Goal: Task Accomplishment & Management: Manage account settings

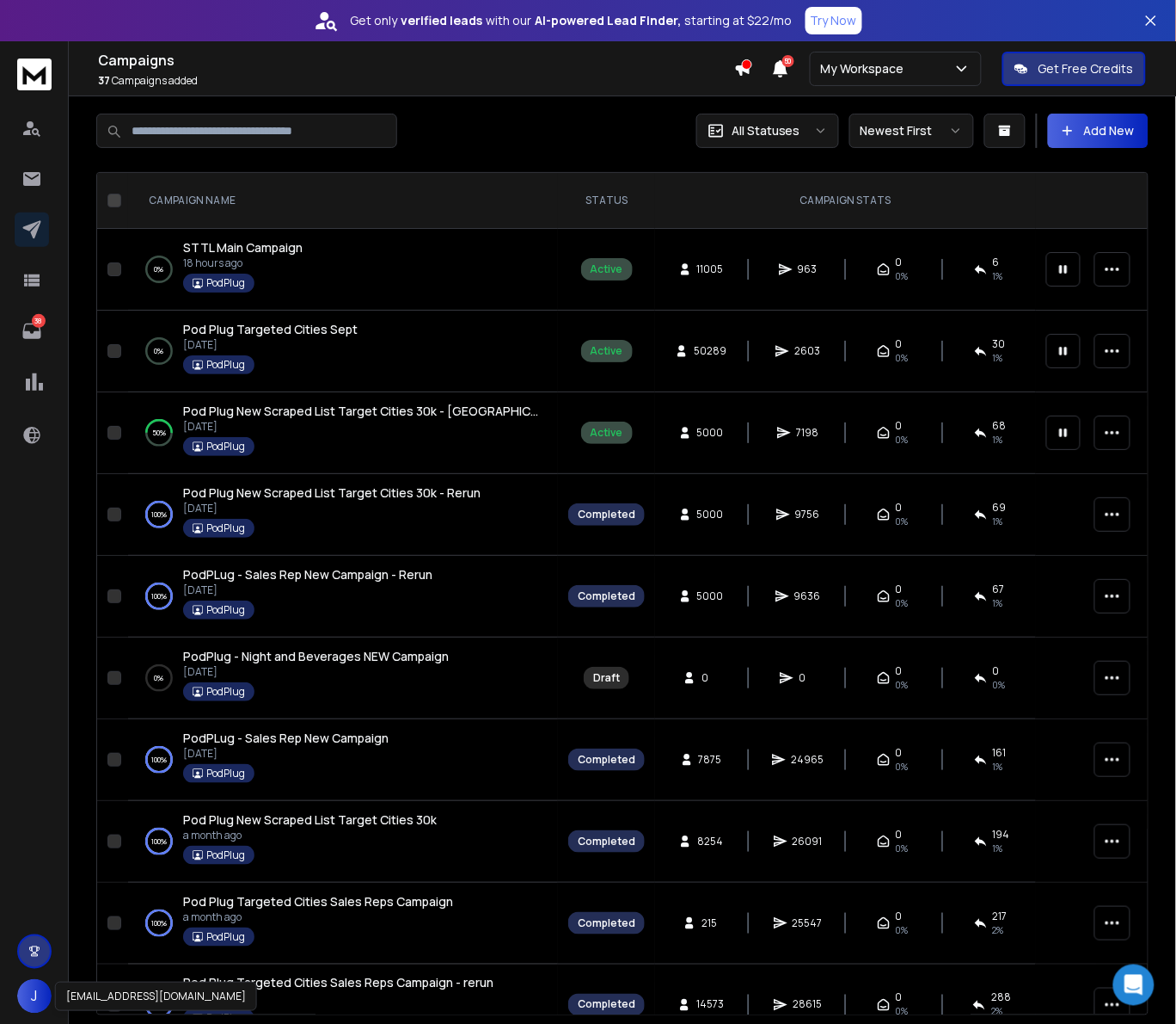
click at [37, 997] on span "J" at bounding box center [34, 996] width 34 height 34
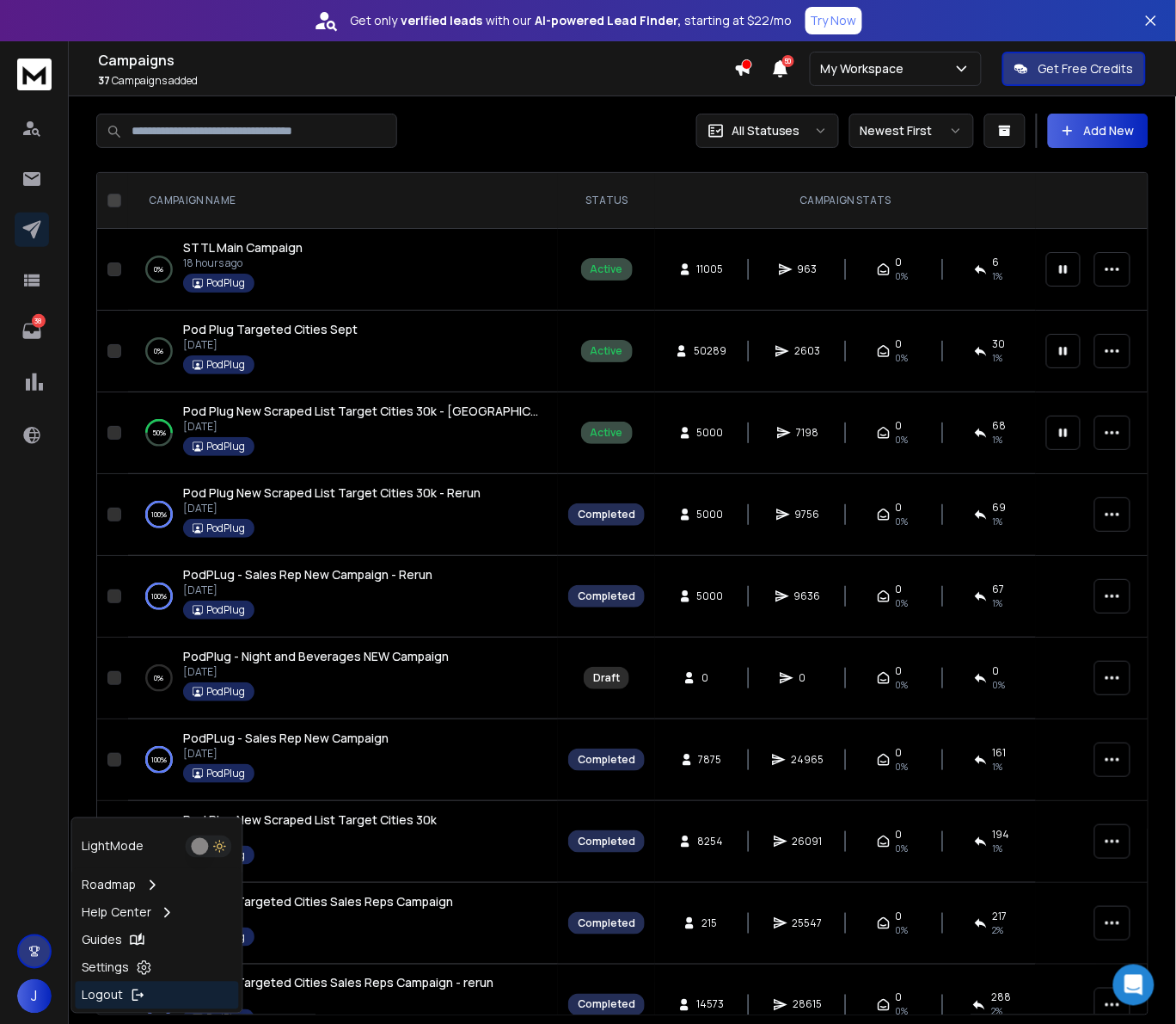
click at [99, 996] on p "Logout" at bounding box center [103, 996] width 41 height 18
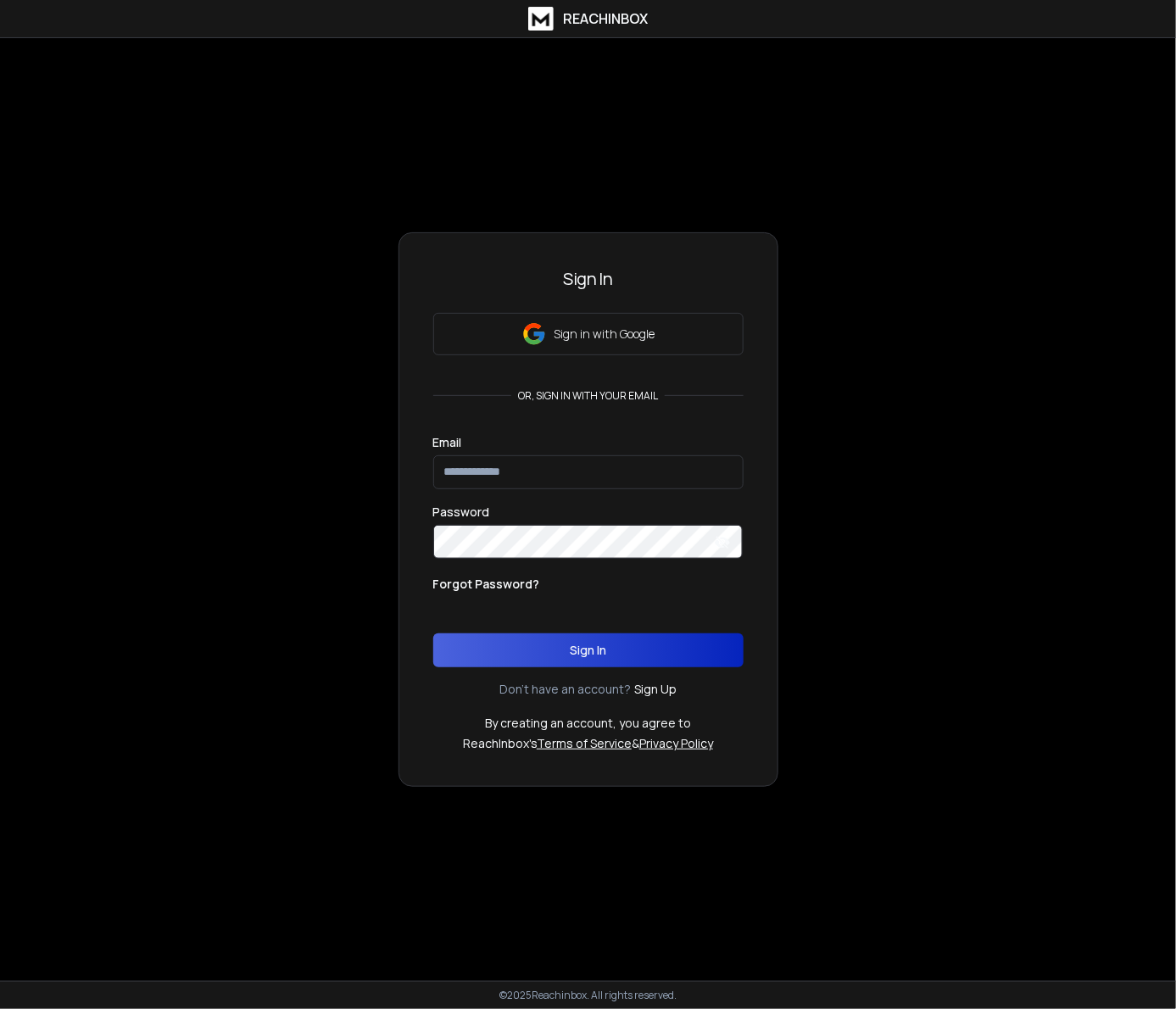
click at [589, 478] on input "email" at bounding box center [588, 472] width 311 height 34
type input "**********"
click at [556, 645] on button "Sign In" at bounding box center [588, 650] width 311 height 34
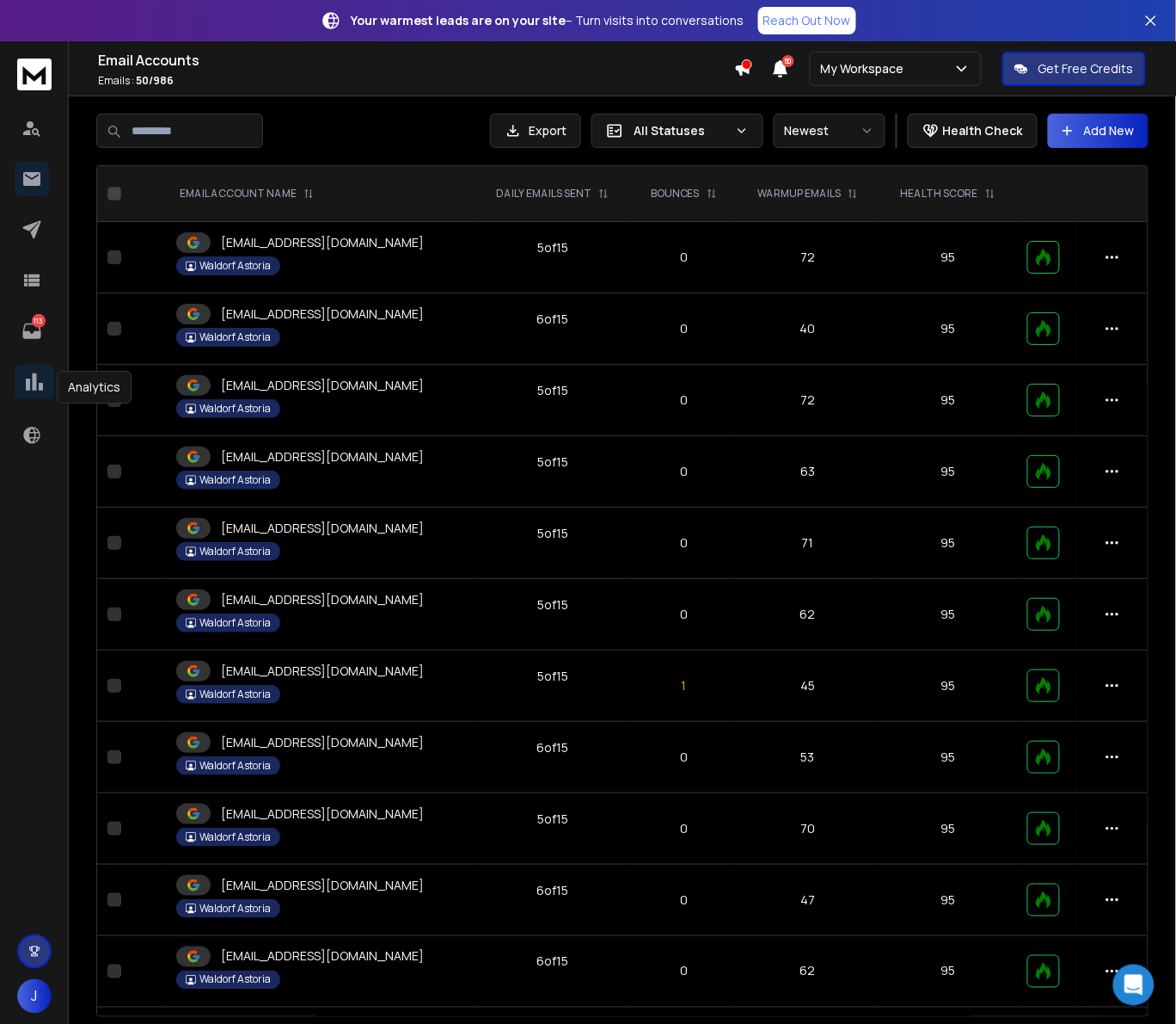
click at [35, 390] on icon at bounding box center [34, 382] width 18 height 18
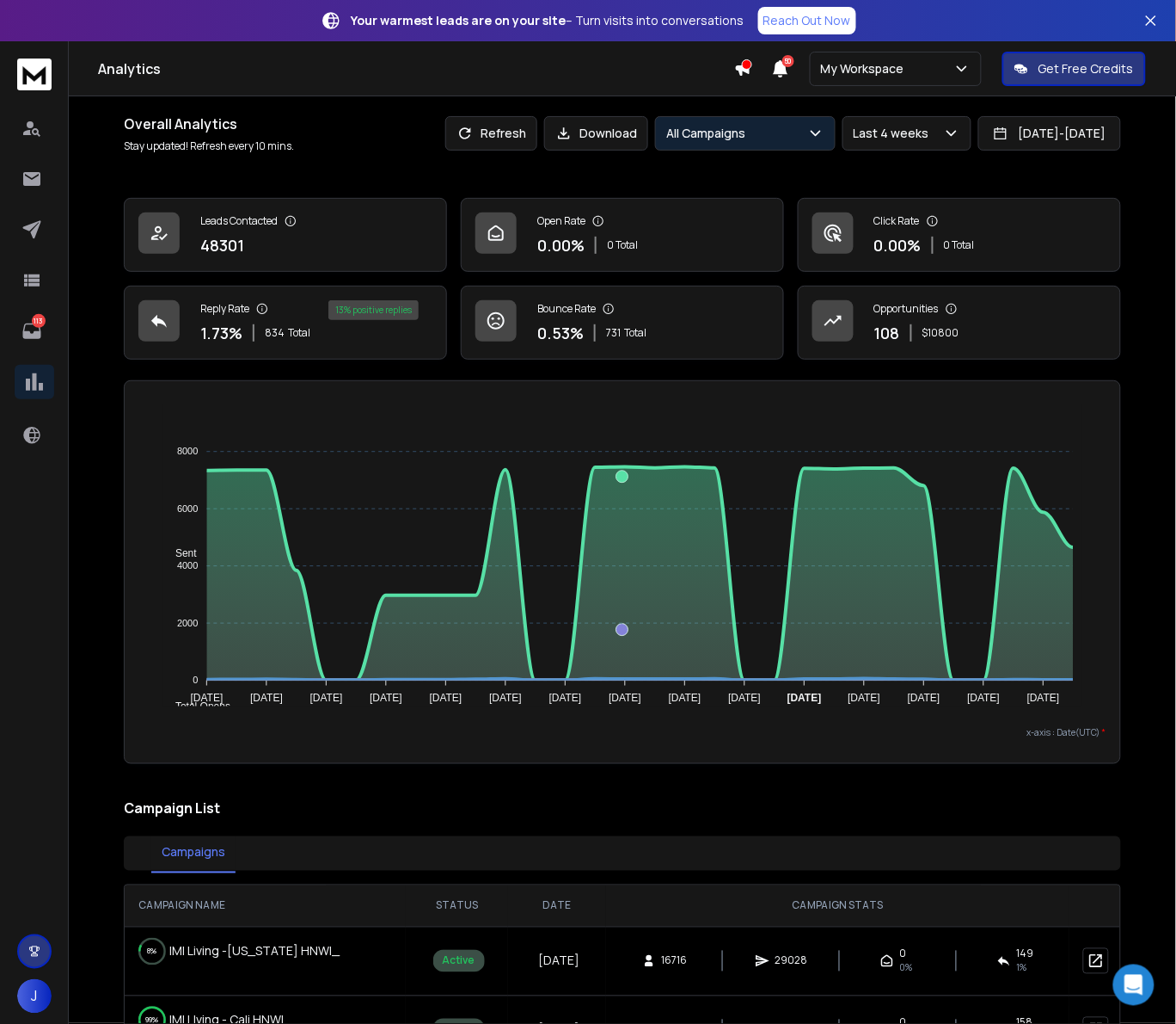
click at [807, 135] on icon at bounding box center [816, 134] width 18 height 18
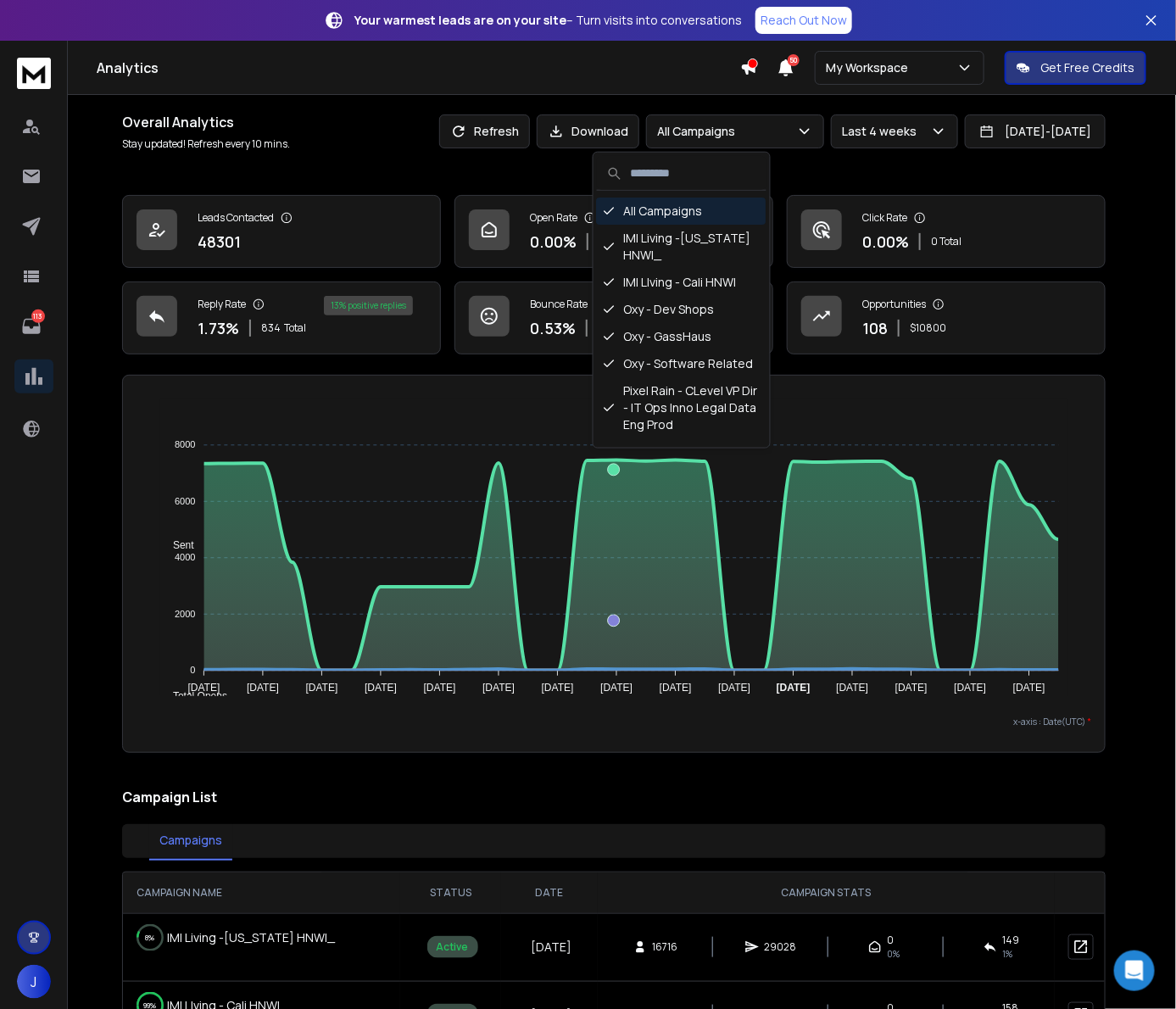
click at [658, 215] on div "All Campaigns" at bounding box center [681, 211] width 169 height 27
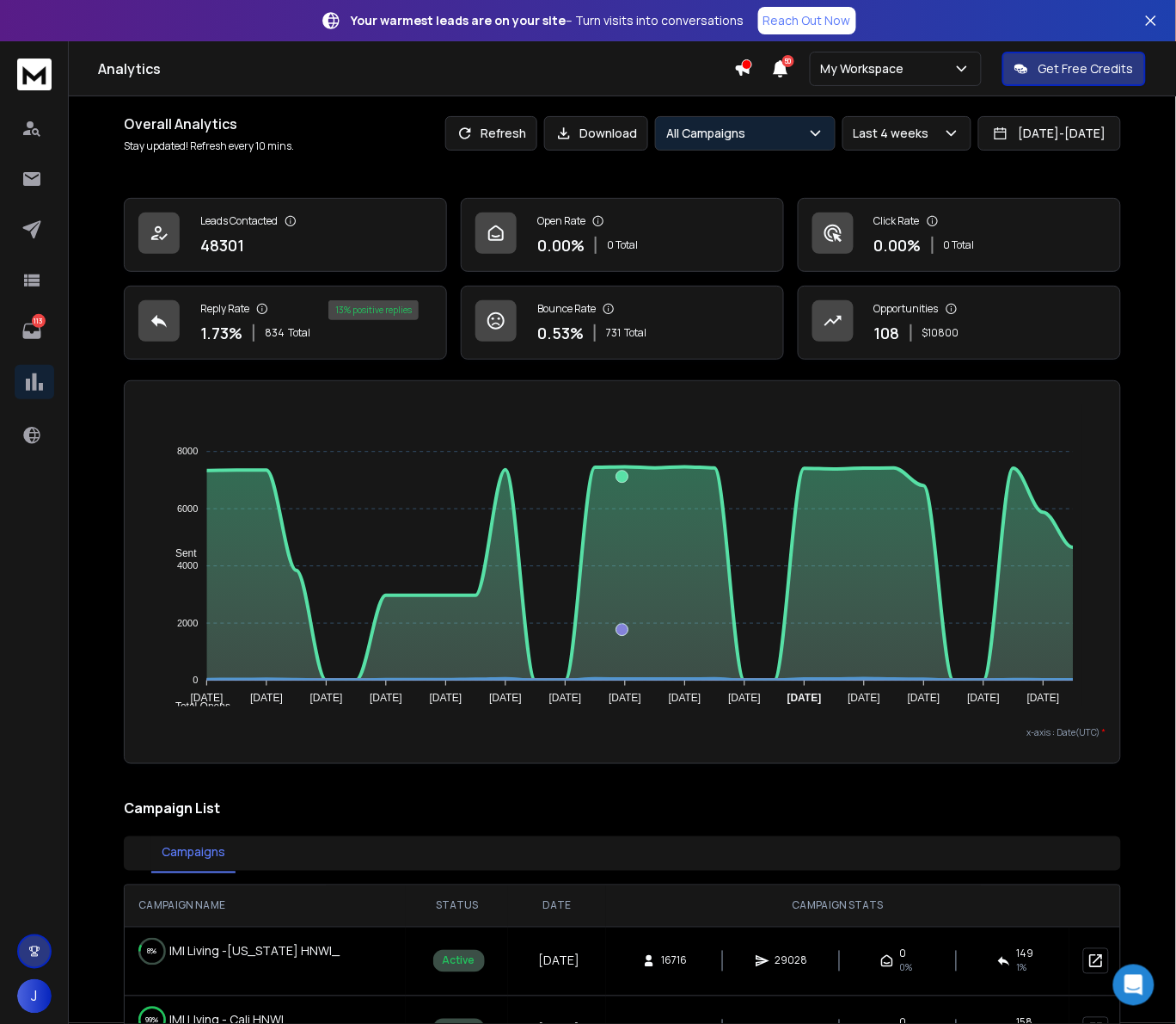
click at [733, 145] on button "All Campaigns" at bounding box center [745, 133] width 180 height 34
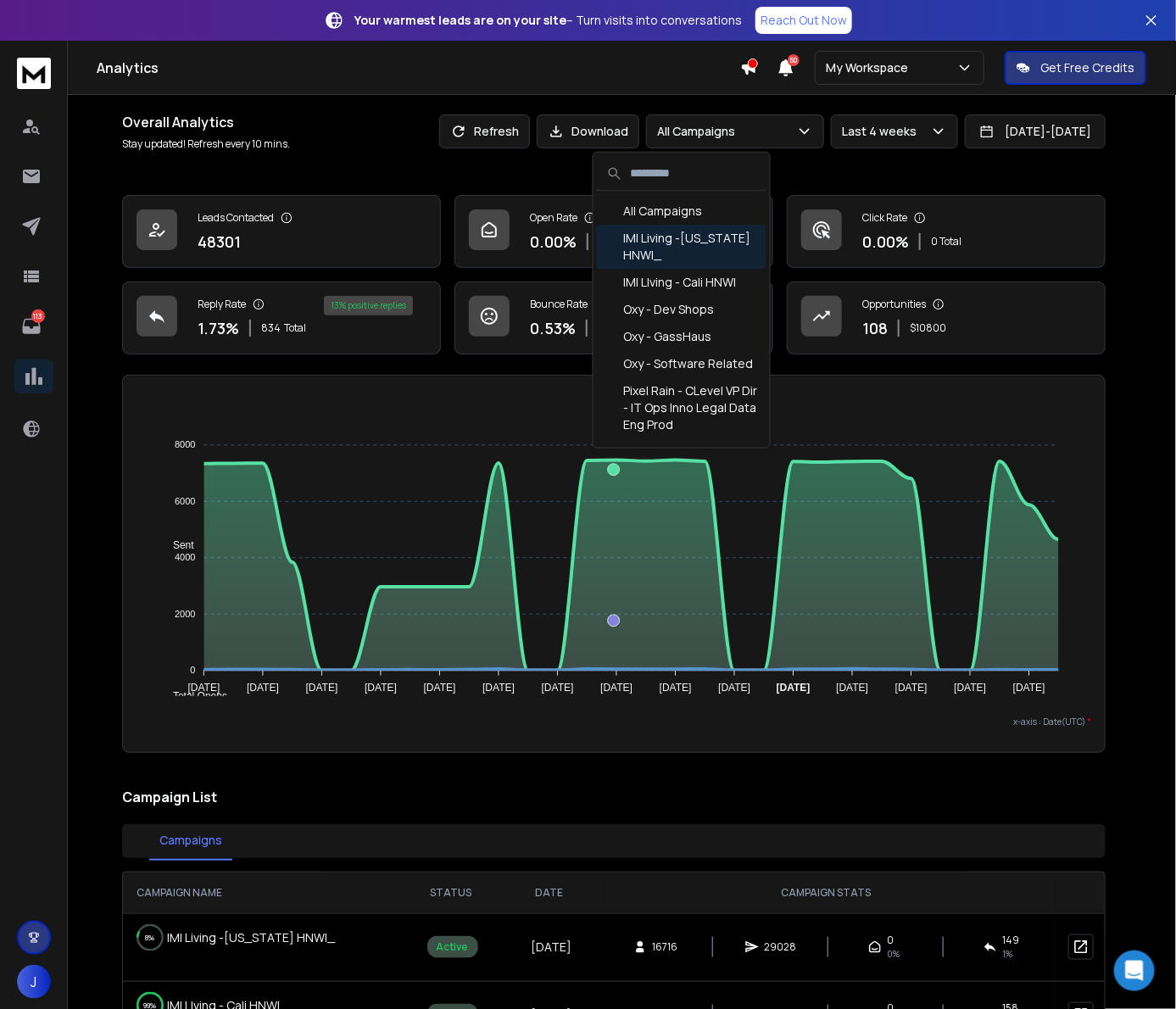
click at [680, 243] on div "IMI Living -Texas HNWI_" at bounding box center [681, 246] width 169 height 44
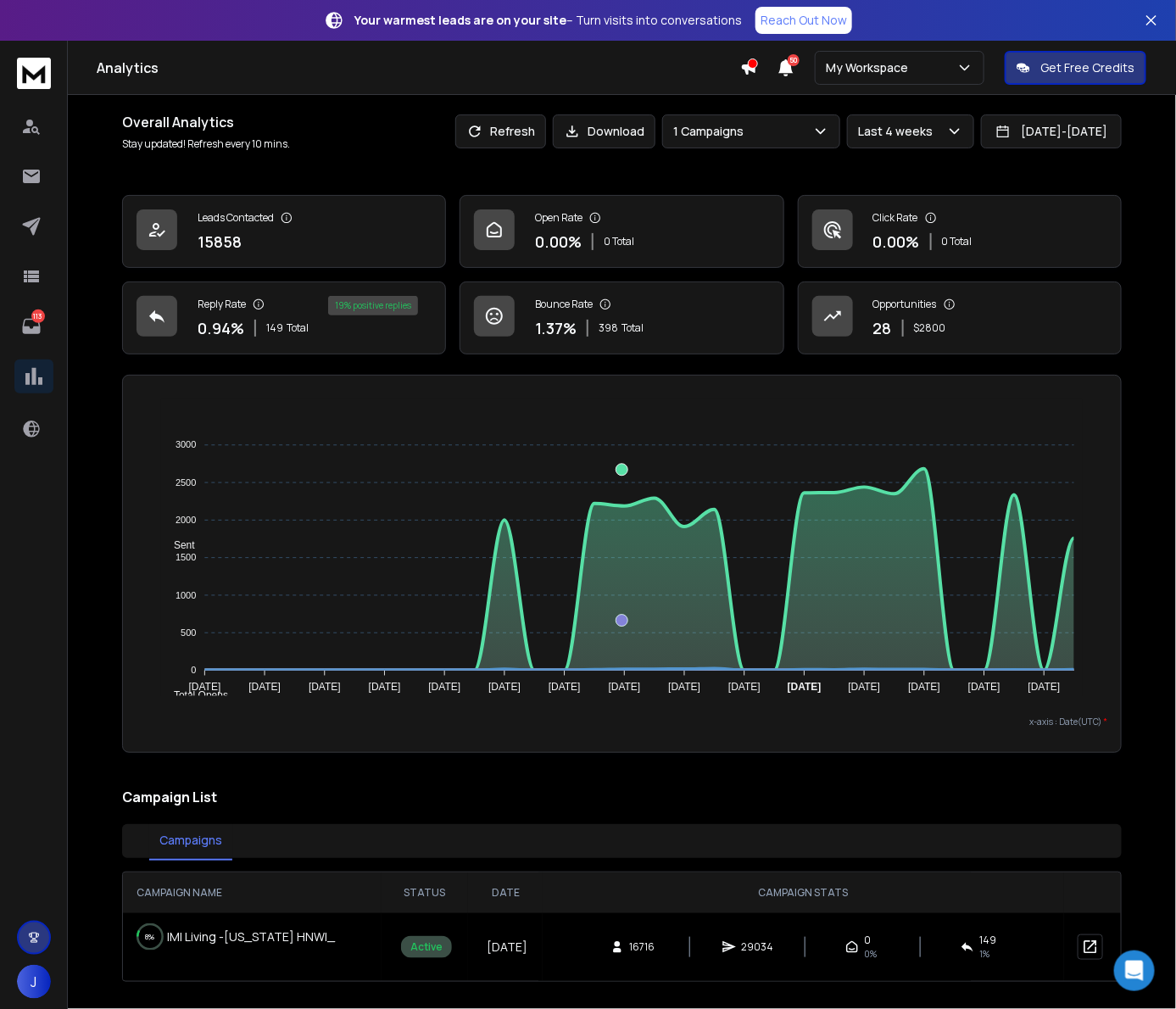
click at [735, 138] on div "1 Campaigns" at bounding box center [752, 132] width 156 height 17
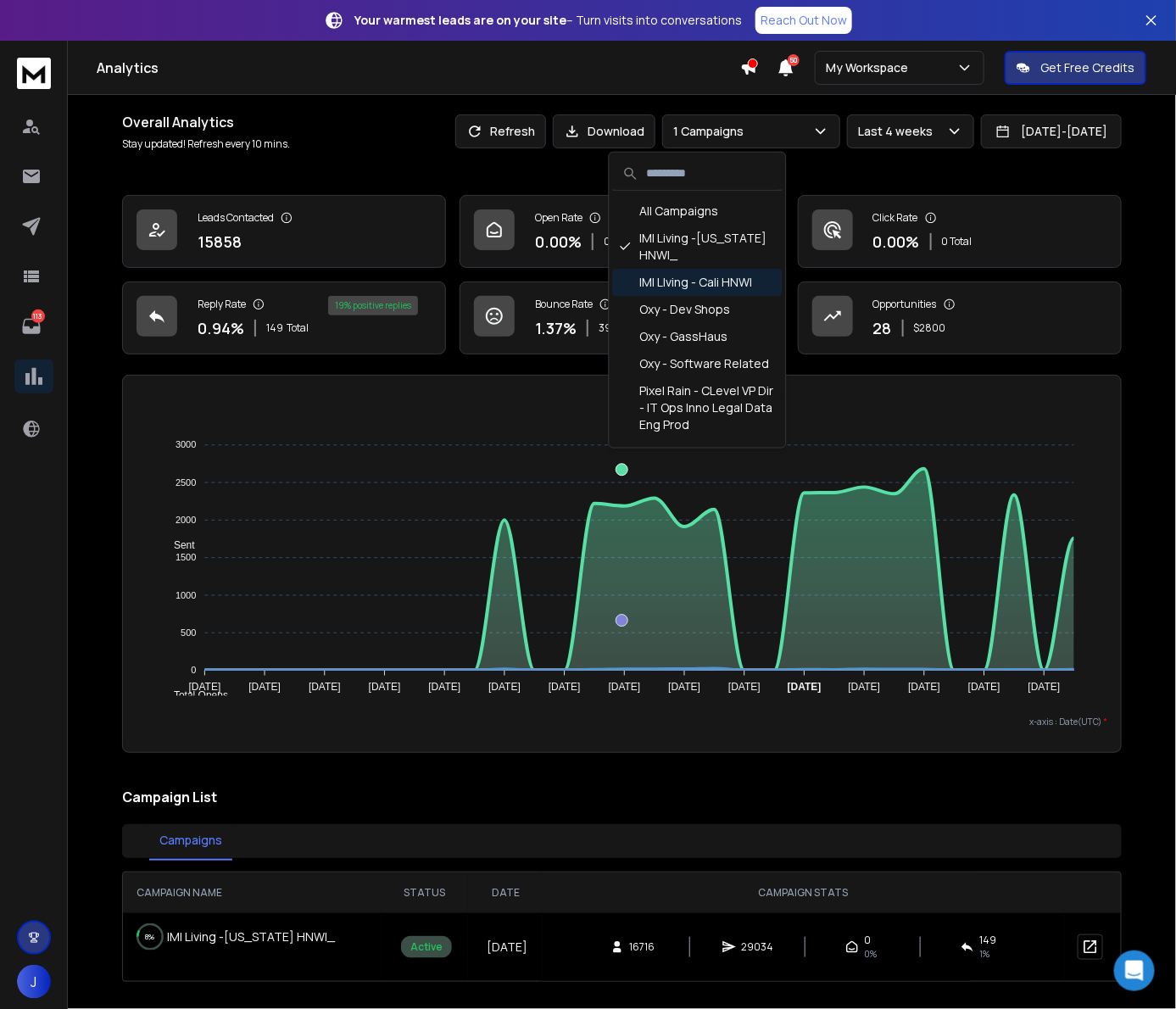
click at [693, 269] on div "IMI LIving - Cali HNWI" at bounding box center [697, 282] width 169 height 27
